Goal: Check status: Check status

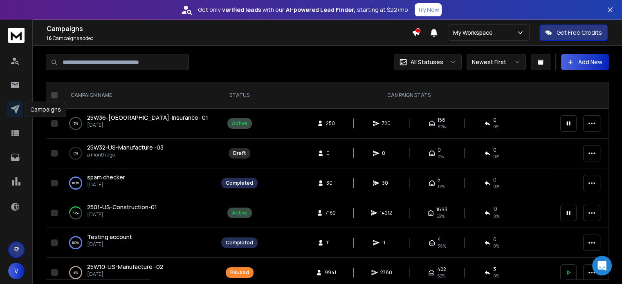
click at [135, 119] on span "25W36-[GEOGRAPHIC_DATA]-Insurance- 01" at bounding box center [147, 118] width 121 height 8
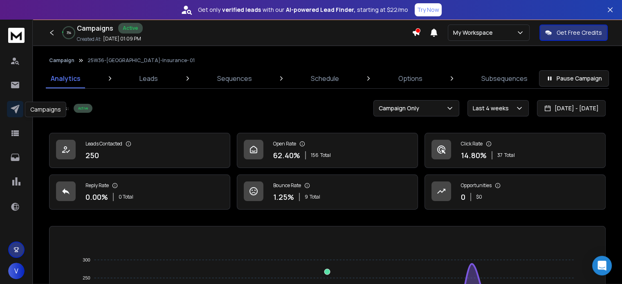
click at [22, 106] on link at bounding box center [15, 109] width 16 height 16
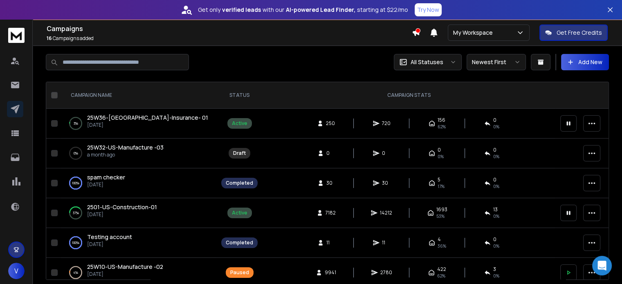
click at [132, 116] on span "25W36-[GEOGRAPHIC_DATA]-Insurance- 01" at bounding box center [147, 118] width 121 height 8
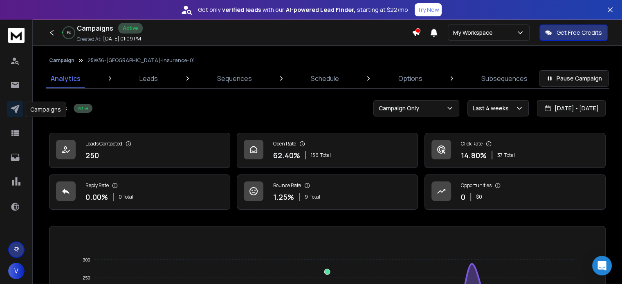
click at [11, 103] on link at bounding box center [15, 109] width 16 height 16
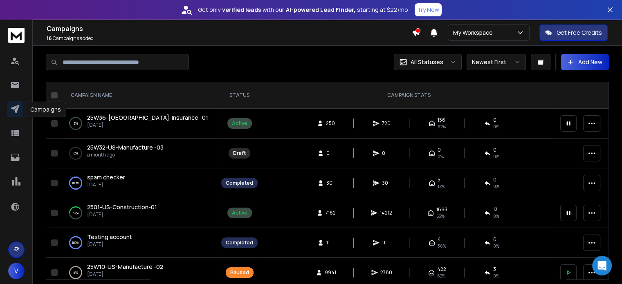
click at [126, 119] on span "25W36-[GEOGRAPHIC_DATA]-Insurance- 01" at bounding box center [147, 118] width 121 height 8
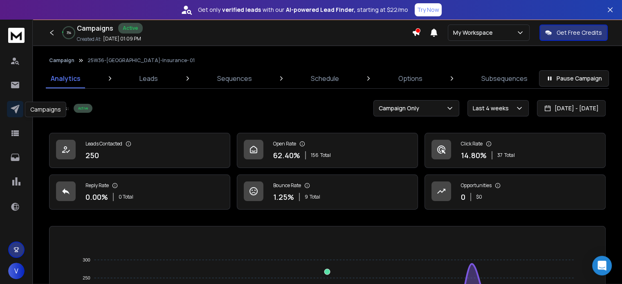
click at [11, 108] on icon at bounding box center [15, 109] width 10 height 10
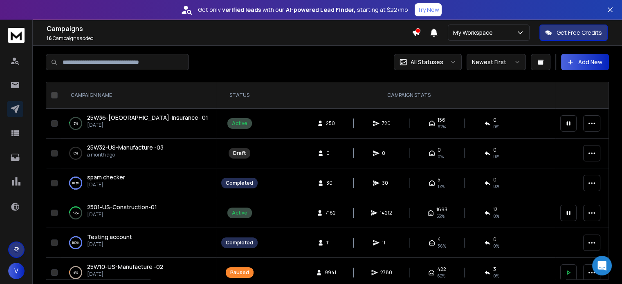
click at [135, 114] on span "25W36-[GEOGRAPHIC_DATA]-Insurance- 01" at bounding box center [147, 118] width 121 height 8
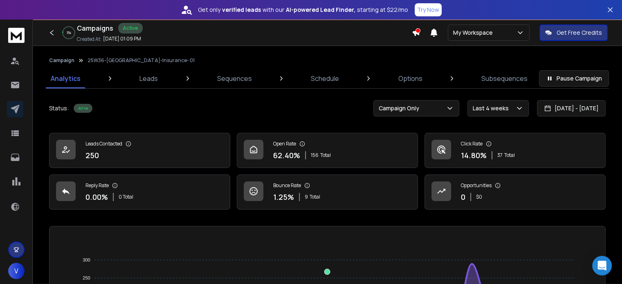
click at [300, 116] on div "Status: Active Pause Campaign Campaign Only Last 4 weeks [DATE] - [DATE]" at bounding box center [327, 108] width 556 height 16
